Goal: Transaction & Acquisition: Subscribe to service/newsletter

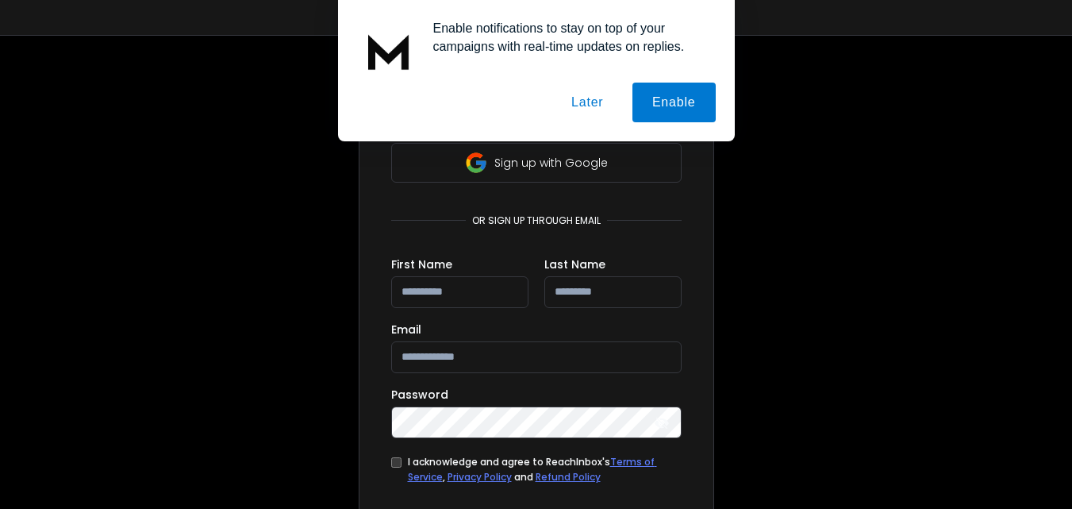
type input "**********"
click at [583, 110] on button "Later" at bounding box center [587, 103] width 71 height 40
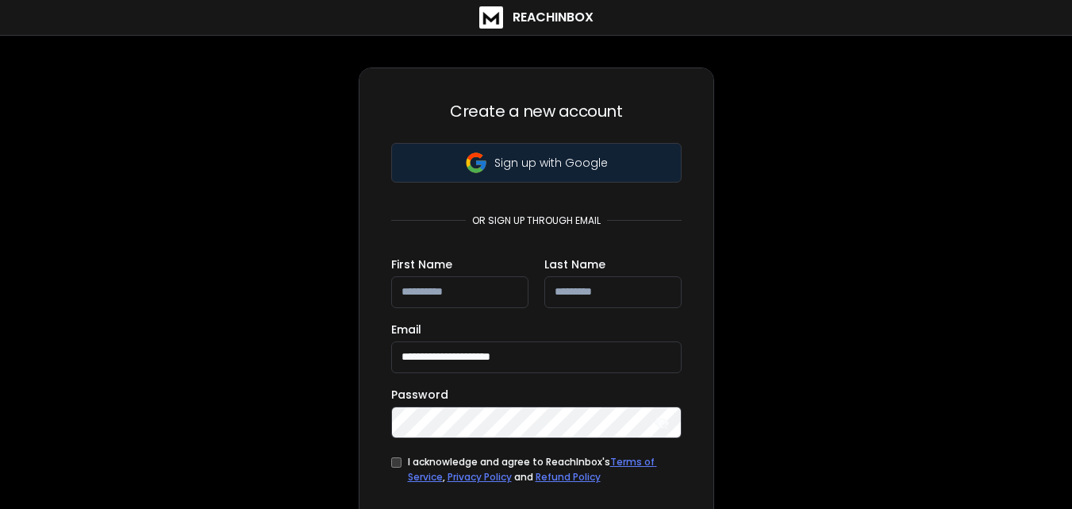
click at [487, 160] on icon at bounding box center [476, 163] width 24 height 24
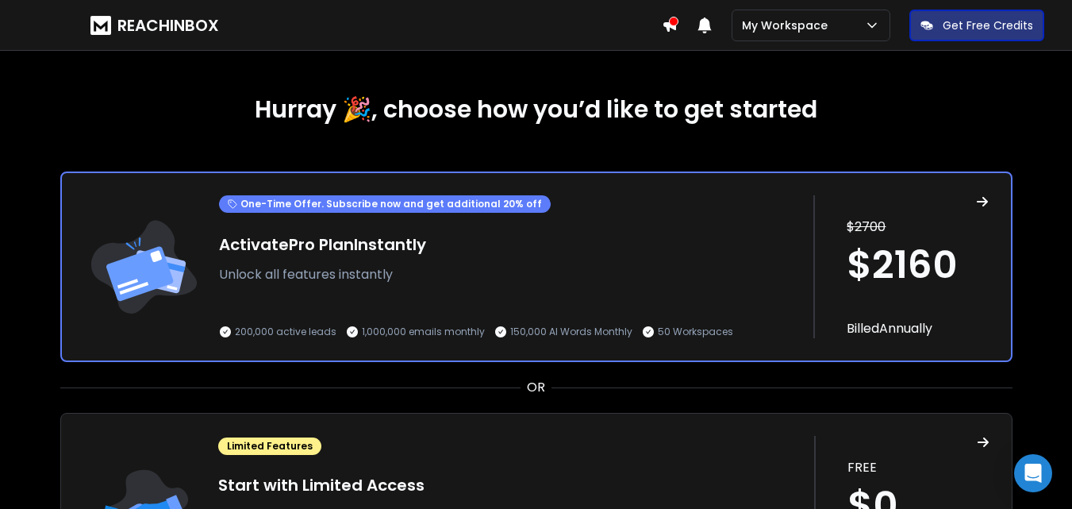
click at [717, 271] on p "Unlock all features instantly" at bounding box center [509, 274] width 580 height 19
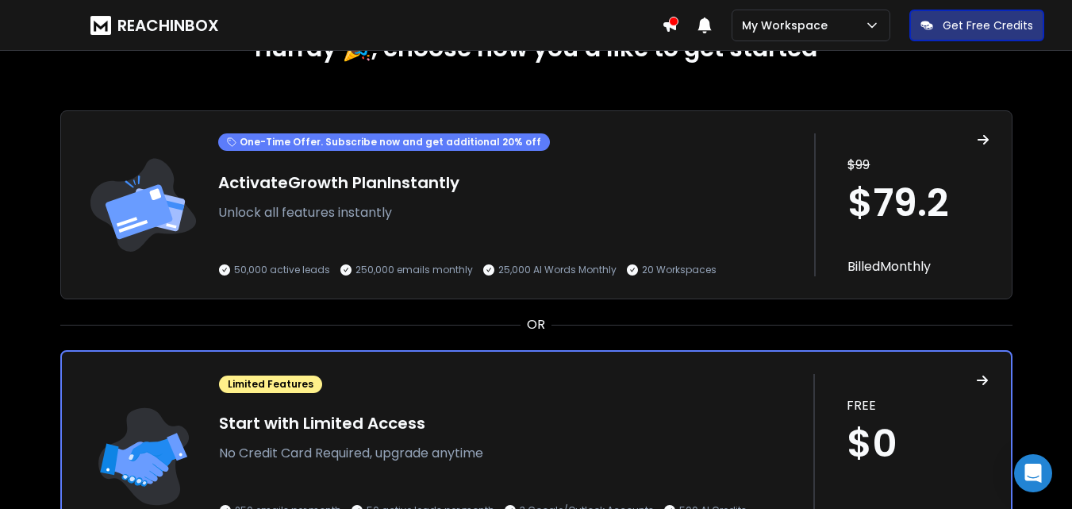
scroll to position [36, 0]
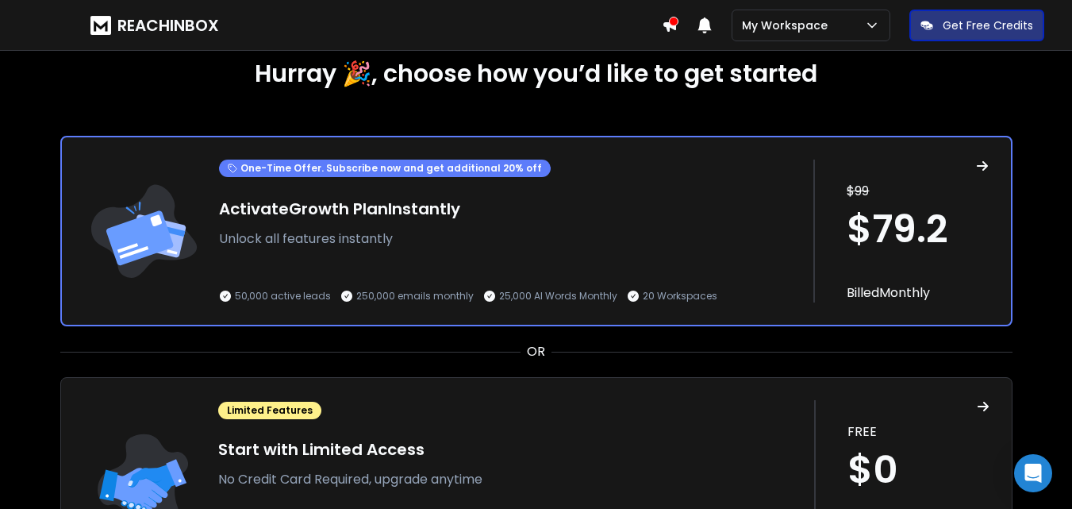
click at [877, 239] on h1 "$ 79.2" at bounding box center [917, 229] width 141 height 38
